Goal: Task Accomplishment & Management: Manage account settings

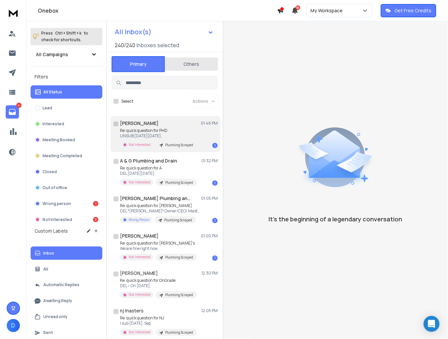
click at [174, 130] on p "Re: quick question for PHD" at bounding box center [158, 130] width 77 height 5
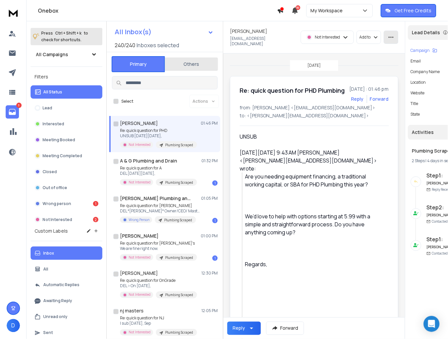
click at [394, 35] on icon "button" at bounding box center [391, 37] width 6 height 6
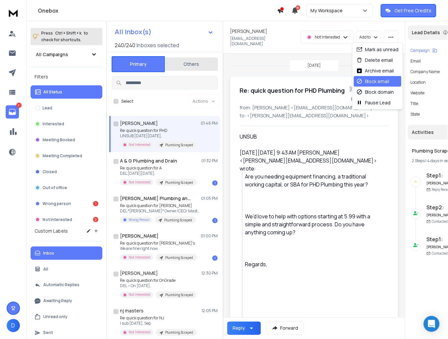
click at [386, 78] on div "Block email" at bounding box center [372, 81] width 33 height 7
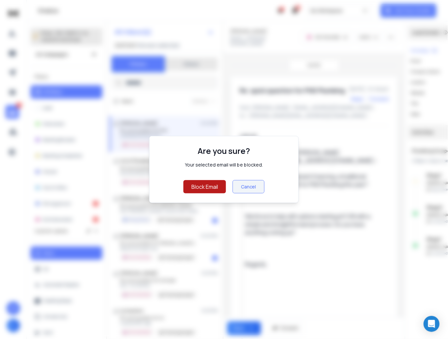
click at [203, 185] on button "Block Email" at bounding box center [204, 186] width 43 height 13
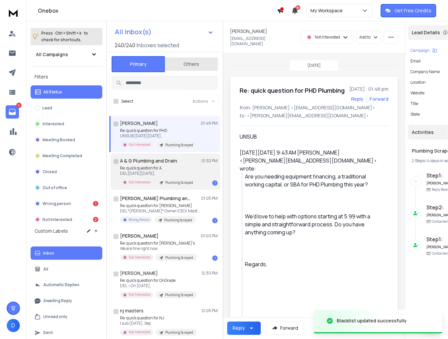
click at [186, 168] on p "Re: quick question for A" at bounding box center [158, 167] width 77 height 5
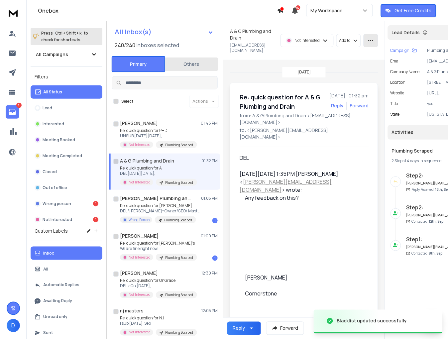
click at [374, 38] on icon "button" at bounding box center [371, 41] width 6 height 6
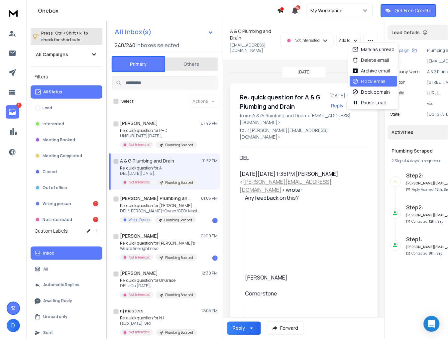
click at [371, 80] on div "Block email" at bounding box center [368, 81] width 33 height 7
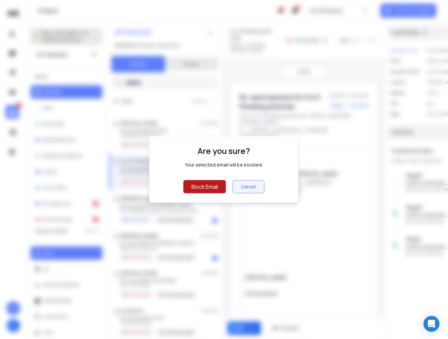
click at [205, 187] on button "Block Email" at bounding box center [204, 186] width 43 height 13
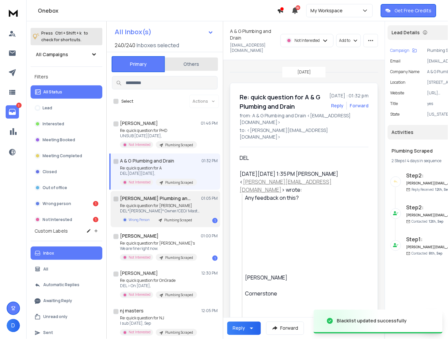
click at [188, 199] on div "LeBel Plumbing and Gas 01:05 PM" at bounding box center [169, 198] width 98 height 7
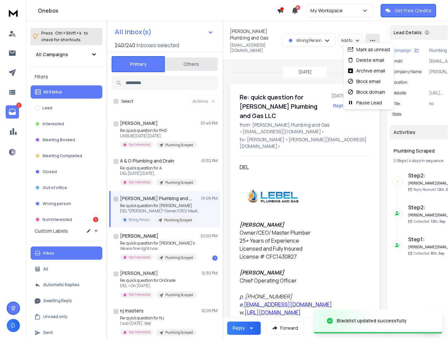
click at [376, 38] on icon "button" at bounding box center [373, 41] width 6 height 6
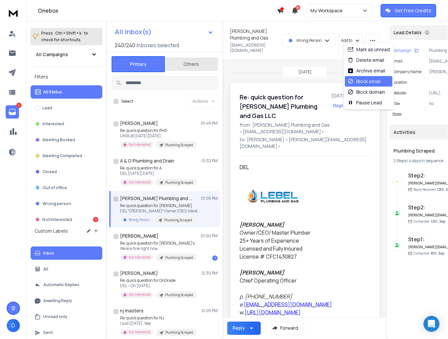
click at [356, 80] on div "Block email" at bounding box center [363, 81] width 33 height 7
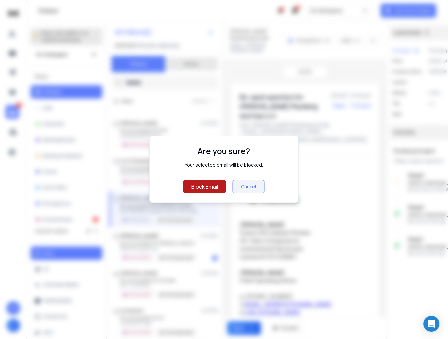
click at [203, 190] on button "Block Email" at bounding box center [204, 186] width 43 height 13
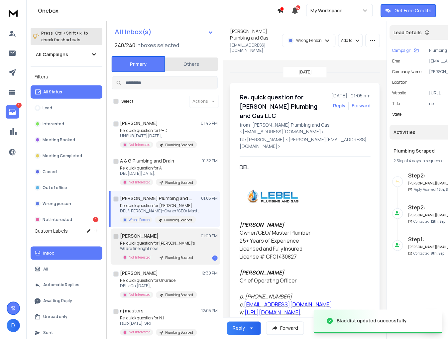
click at [181, 241] on p "Re: quick question for Stan's" at bounding box center [158, 242] width 77 height 5
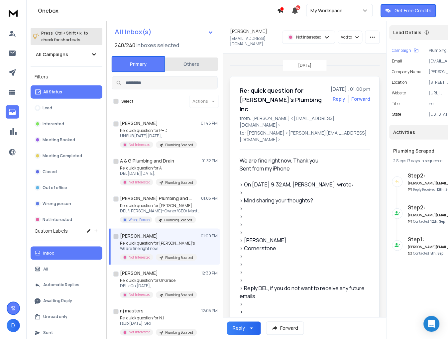
click at [62, 89] on button "All Status" at bounding box center [67, 91] width 72 height 13
